Goal: Task Accomplishment & Management: Manage account settings

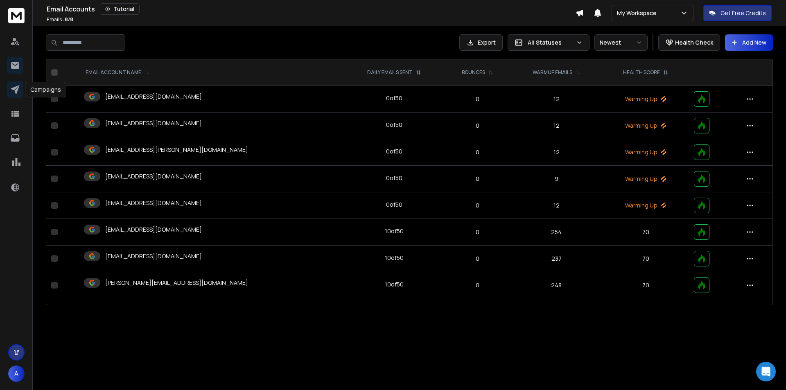
click at [14, 88] on icon at bounding box center [15, 90] width 9 height 9
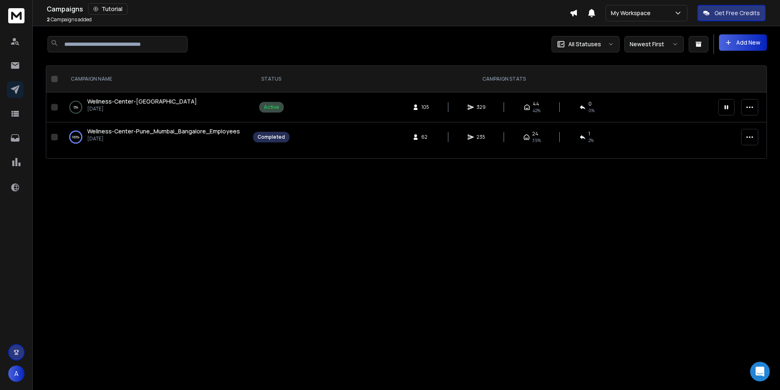
click at [749, 135] on icon "button" at bounding box center [749, 137] width 8 height 8
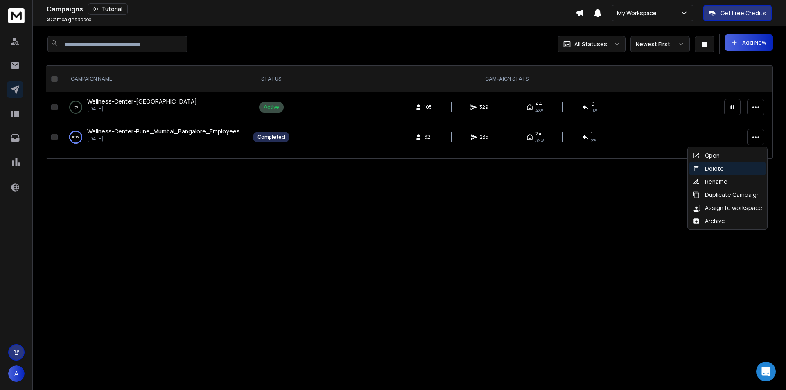
click at [717, 165] on div "Delete" at bounding box center [707, 169] width 31 height 8
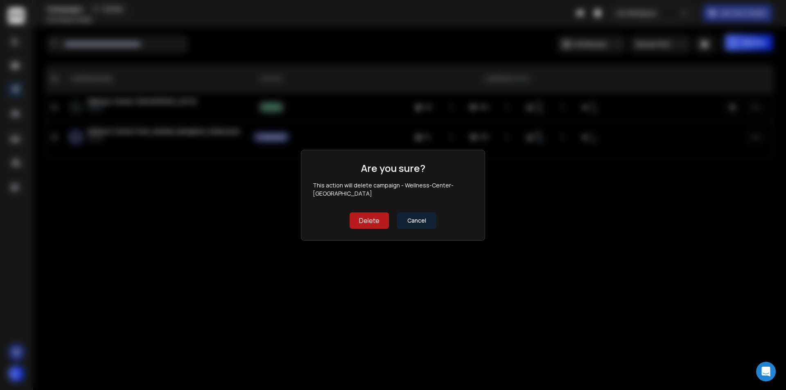
click at [370, 223] on button "Delete" at bounding box center [368, 220] width 39 height 16
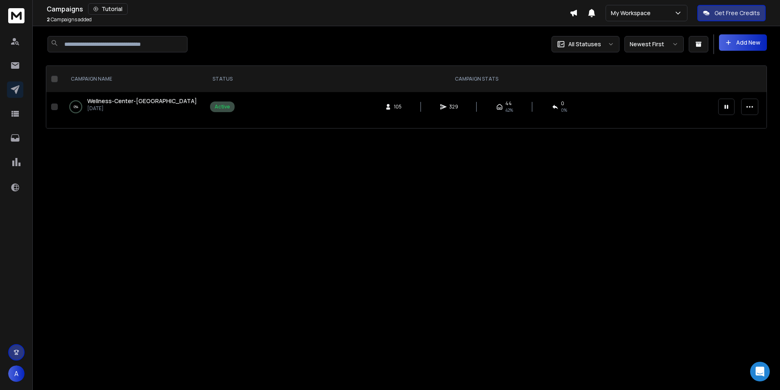
click at [746, 105] on icon "button" at bounding box center [749, 107] width 8 height 8
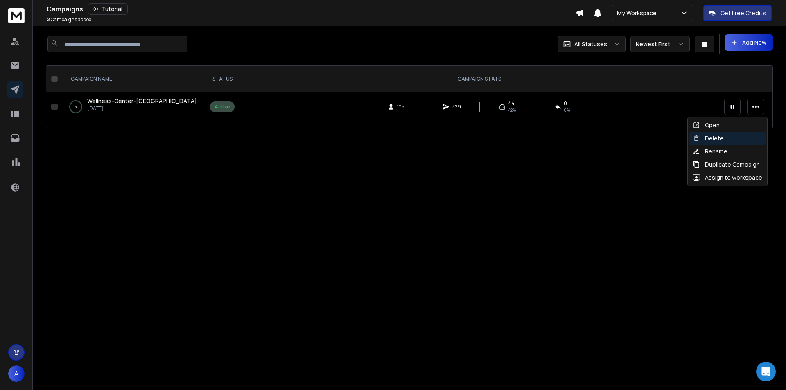
click at [720, 142] on div "Delete" at bounding box center [707, 138] width 31 height 8
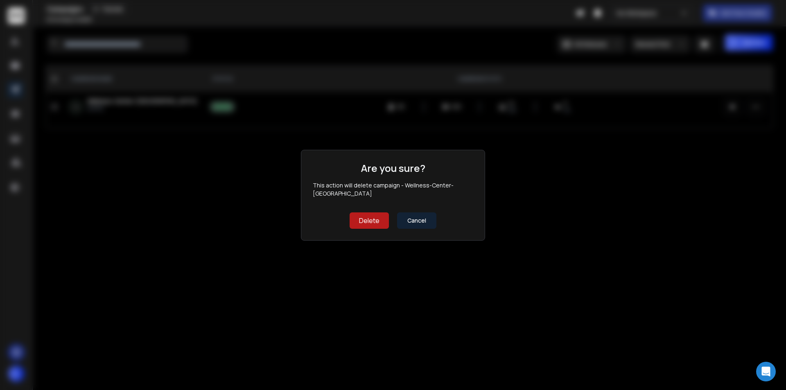
click at [368, 216] on button "Delete" at bounding box center [368, 220] width 39 height 16
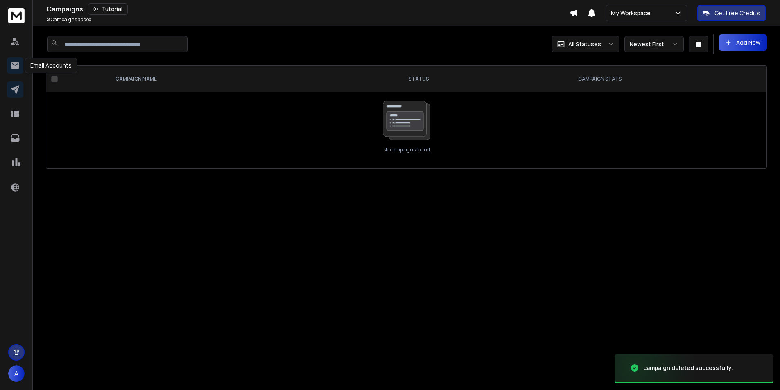
click at [12, 63] on icon at bounding box center [15, 66] width 10 height 10
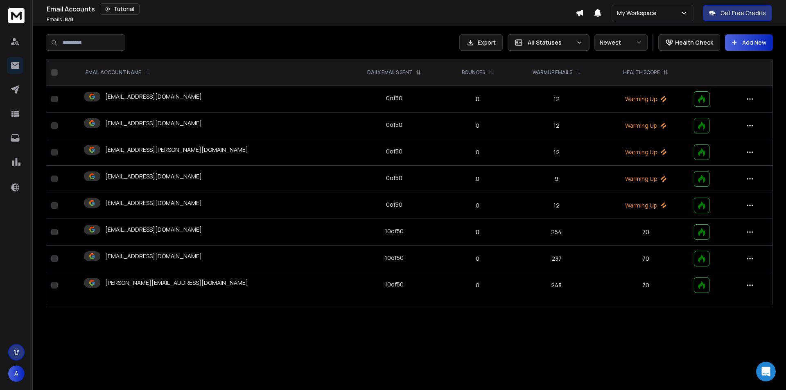
click at [52, 285] on button "button" at bounding box center [54, 285] width 7 height 7
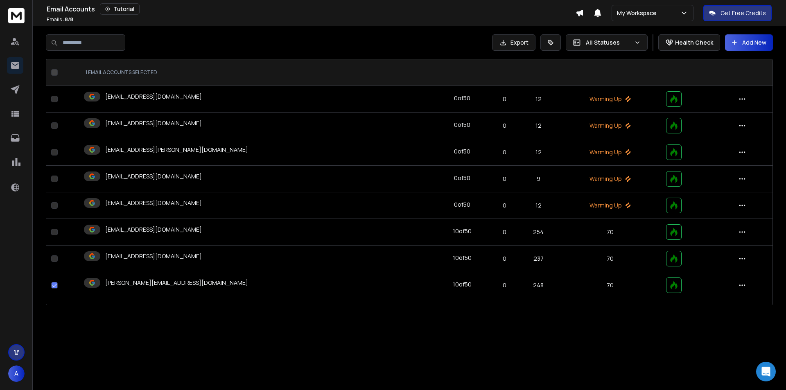
click at [56, 257] on button "button" at bounding box center [54, 258] width 7 height 7
click at [54, 232] on button "button" at bounding box center [54, 232] width 7 height 7
click at [0, 240] on div "A" at bounding box center [16, 195] width 33 height 390
click at [632, 44] on div "Actions" at bounding box center [602, 42] width 62 height 8
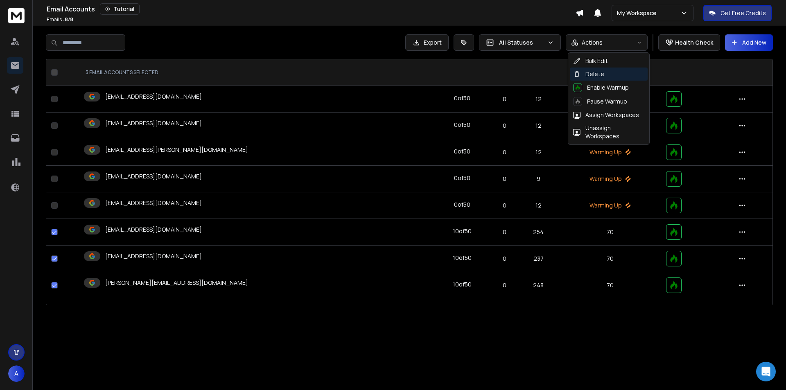
click at [596, 77] on div "Delete" at bounding box center [588, 74] width 31 height 8
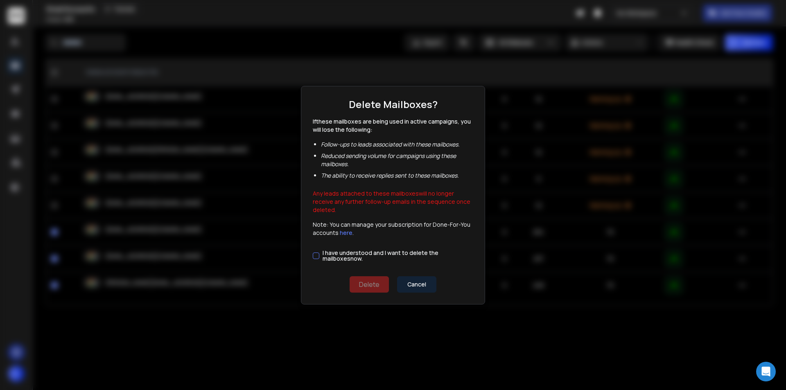
click at [353, 251] on label "I have understood and I want to delete the mailbox es now." at bounding box center [397, 255] width 151 height 11
click at [319, 252] on button "I have understood and I want to delete the mailbox es now." at bounding box center [316, 255] width 7 height 7
click at [370, 276] on button "Delete" at bounding box center [368, 284] width 39 height 16
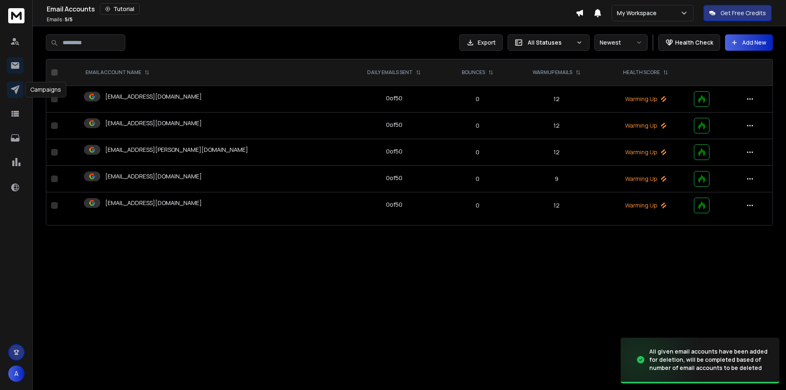
click at [16, 93] on icon at bounding box center [15, 90] width 9 height 9
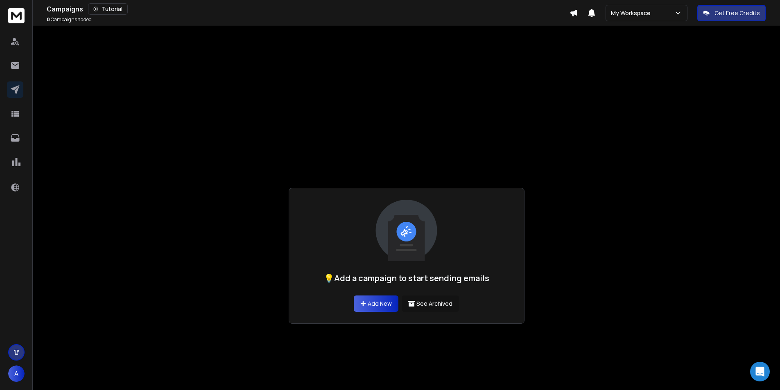
click at [419, 307] on button "See Archived" at bounding box center [429, 303] width 57 height 16
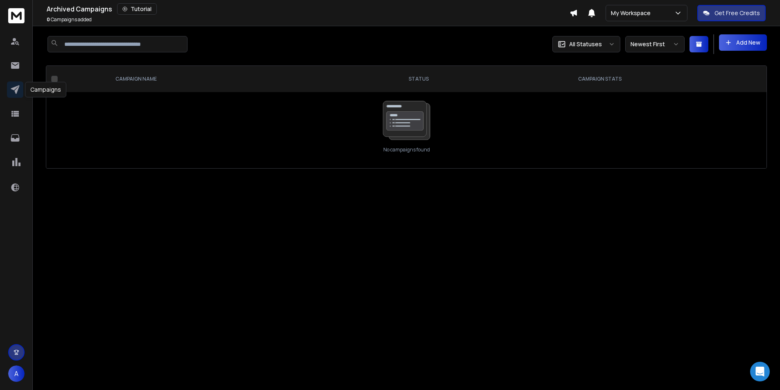
click at [14, 89] on icon at bounding box center [15, 90] width 9 height 9
click at [584, 46] on p "All Statuses" at bounding box center [585, 44] width 33 height 8
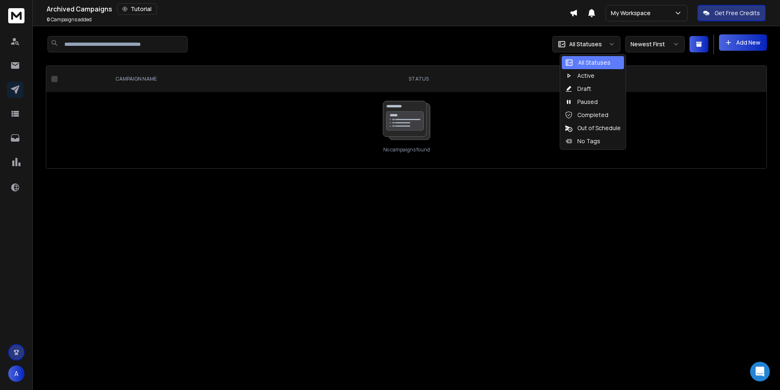
click at [421, 46] on div "Campaigns 0 Campaigns Added All Statuses Newest First Add New" at bounding box center [586, 44] width 361 height 20
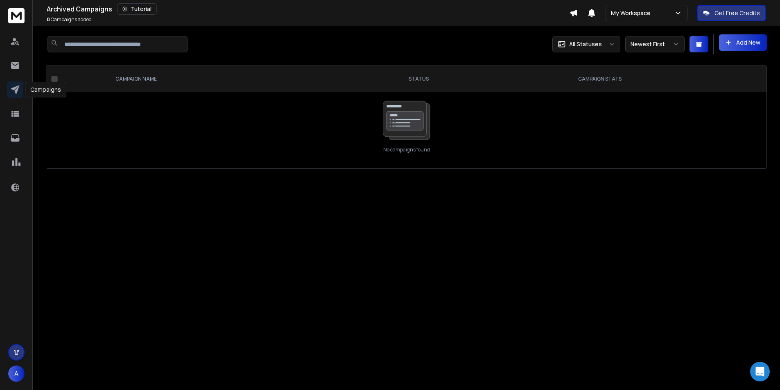
click at [17, 89] on icon at bounding box center [15, 90] width 9 height 9
click at [11, 67] on icon at bounding box center [15, 65] width 8 height 7
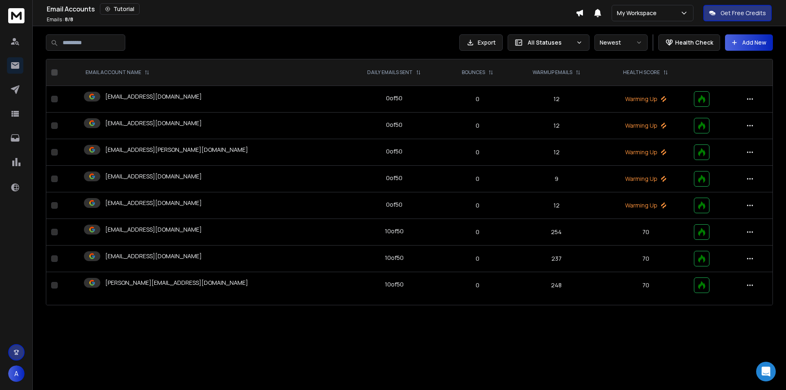
click at [51, 232] on button "button" at bounding box center [54, 232] width 7 height 7
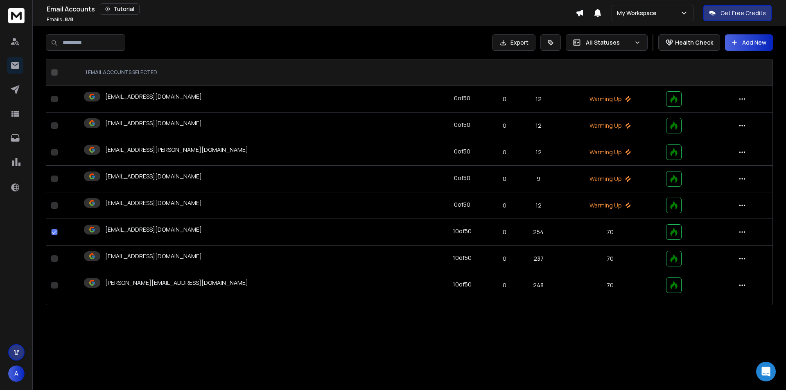
click at [53, 256] on button "button" at bounding box center [54, 258] width 7 height 7
click at [54, 285] on button "button" at bounding box center [54, 285] width 7 height 7
click at [607, 46] on div "Actions" at bounding box center [602, 42] width 62 height 8
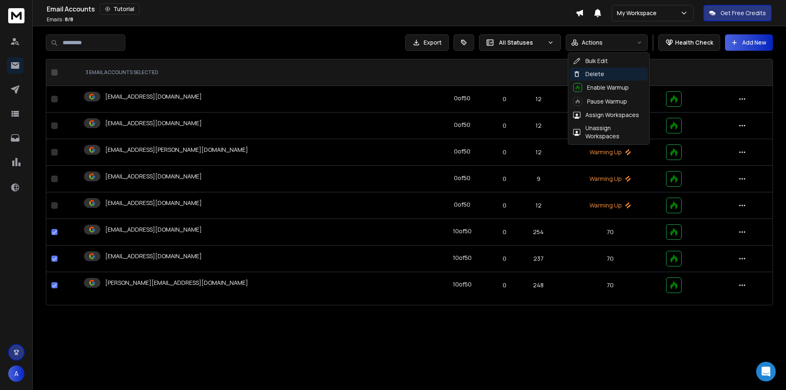
click at [594, 77] on div "Delete" at bounding box center [588, 74] width 31 height 8
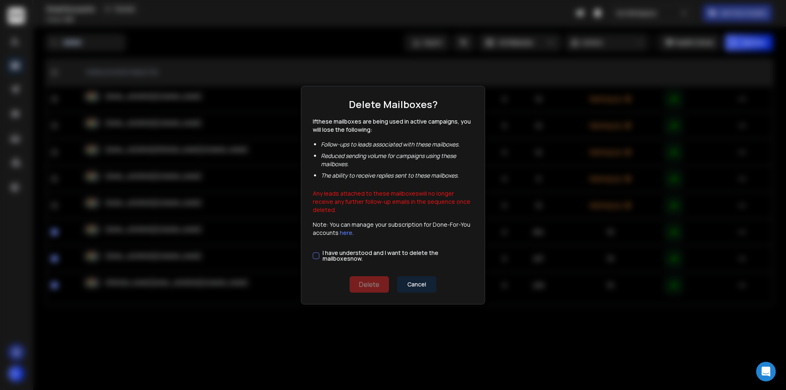
click at [342, 250] on label "I have understood and I want to delete the mailbox es now." at bounding box center [397, 255] width 151 height 11
click at [319, 252] on button "I have understood and I want to delete the mailbox es now." at bounding box center [316, 255] width 7 height 7
click at [370, 282] on button "Delete" at bounding box center [368, 284] width 39 height 16
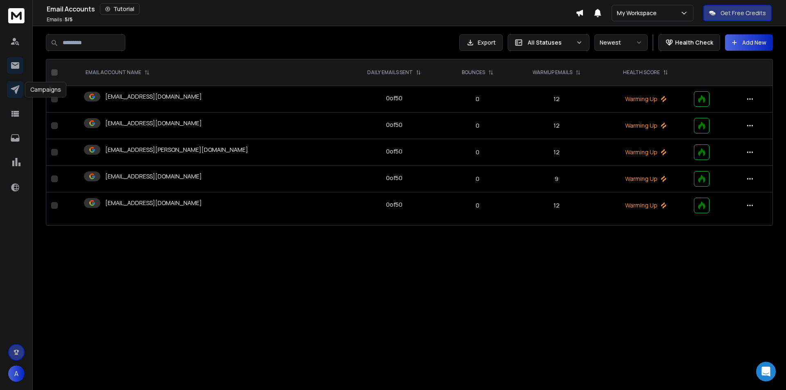
click at [10, 90] on icon at bounding box center [15, 90] width 10 height 10
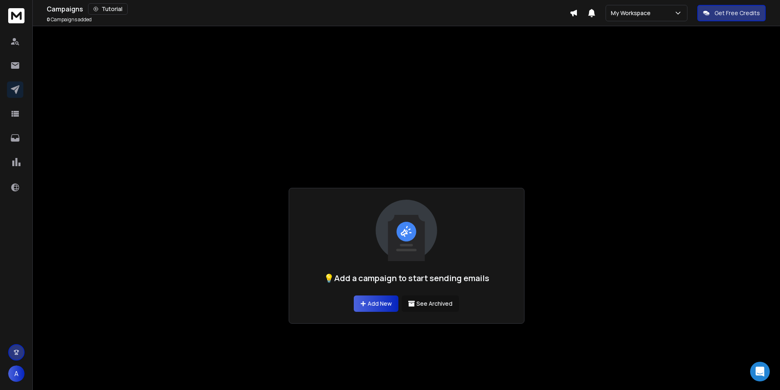
click at [371, 304] on link "Add New" at bounding box center [376, 303] width 45 height 16
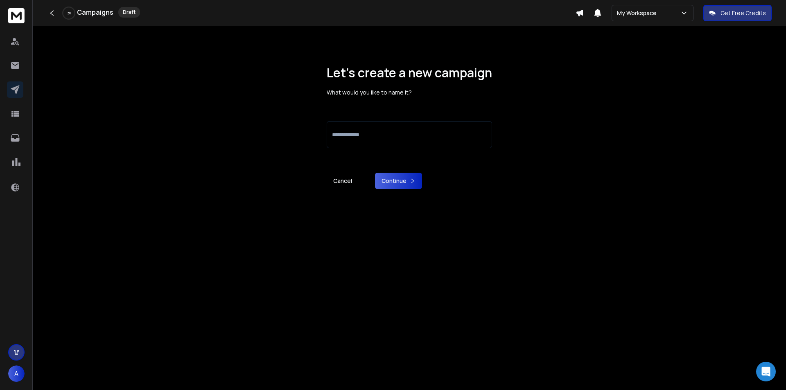
click at [387, 137] on input at bounding box center [409, 134] width 165 height 27
paste input "**********"
type input "**********"
click at [401, 189] on div "**********" at bounding box center [393, 195] width 786 height 390
click at [400, 187] on button "Continue" at bounding box center [398, 181] width 47 height 16
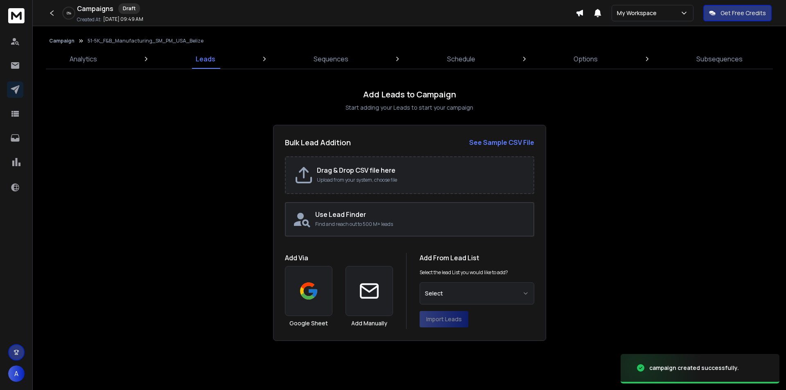
click at [325, 177] on p "Upload from your system, choose file" at bounding box center [421, 180] width 208 height 7
type input "**********"
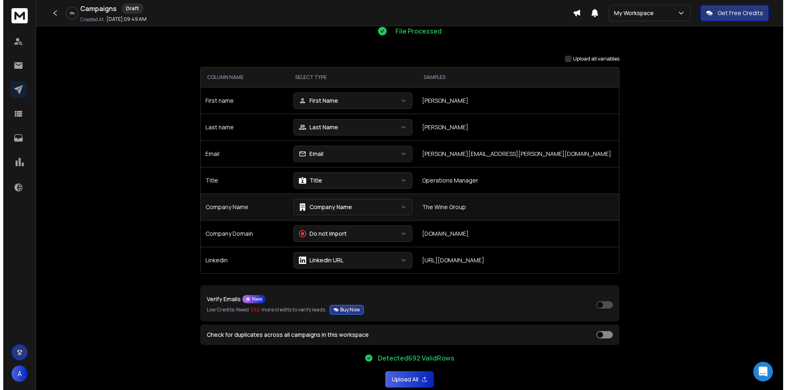
scroll to position [99, 0]
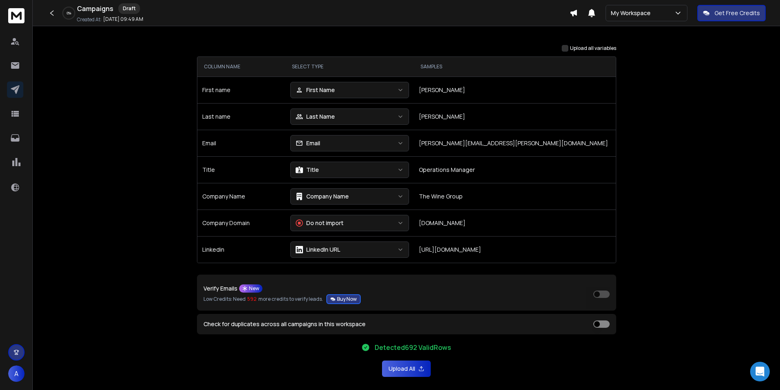
click at [399, 365] on button "Upload All" at bounding box center [406, 369] width 49 height 16
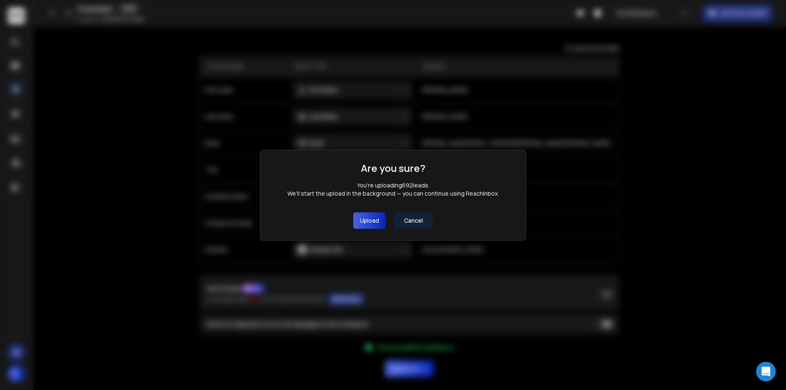
click at [374, 219] on button "Upload" at bounding box center [369, 220] width 32 height 16
